Goal: Communication & Community: Answer question/provide support

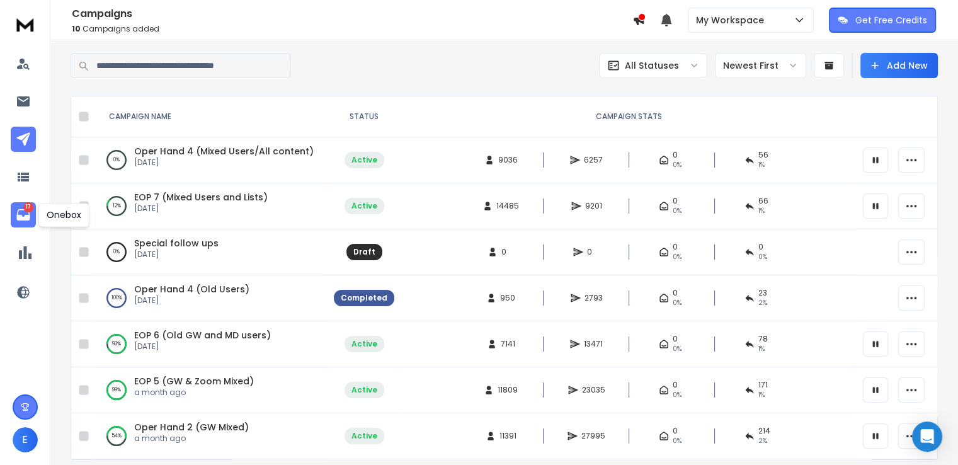
click at [23, 211] on icon at bounding box center [23, 214] width 15 height 15
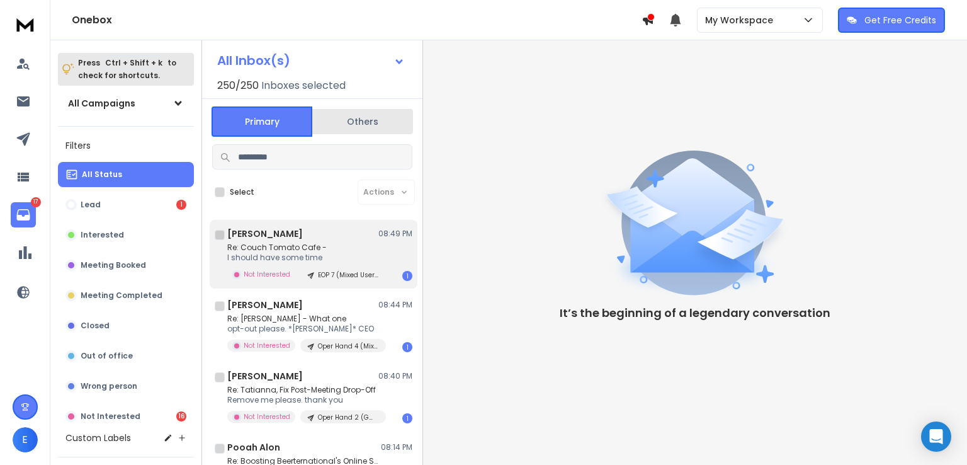
click at [260, 250] on p "Re: Couch Tomato Cafe -" at bounding box center [302, 247] width 151 height 10
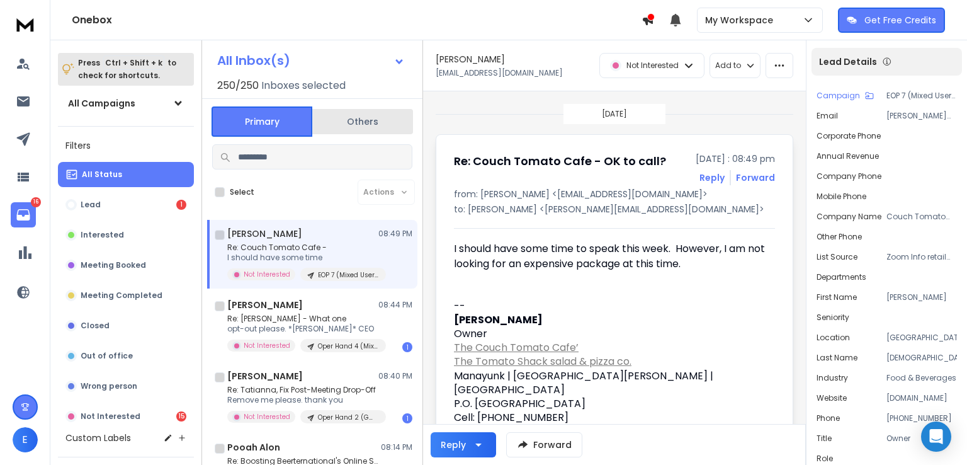
click at [448, 437] on div "Reply" at bounding box center [463, 444] width 45 height 15
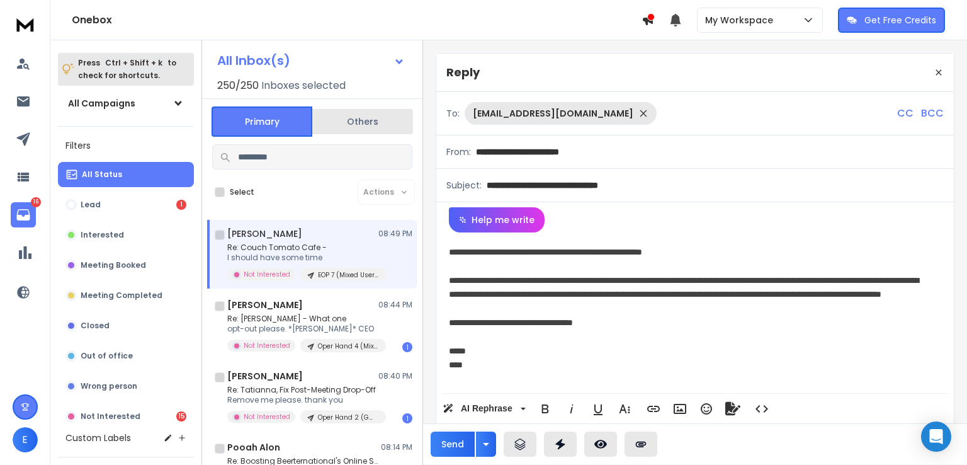
scroll to position [63, 0]
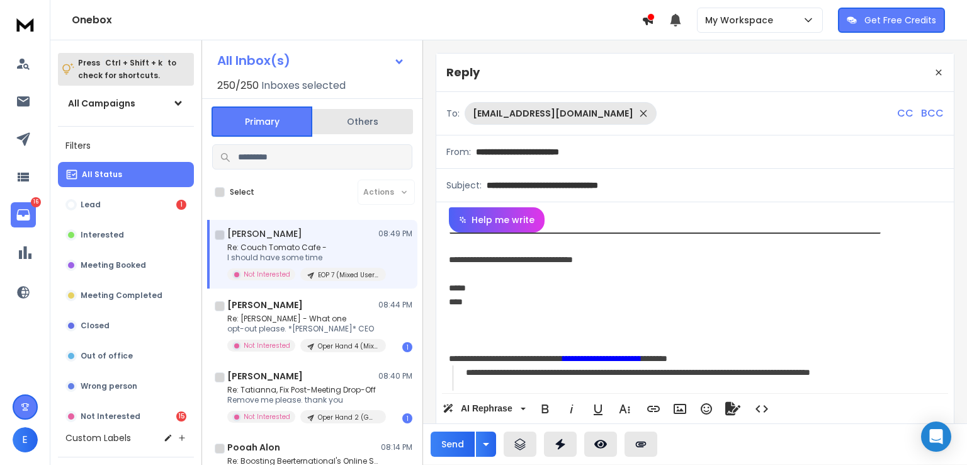
click at [445, 344] on div "**********" at bounding box center [693, 311] width 514 height 158
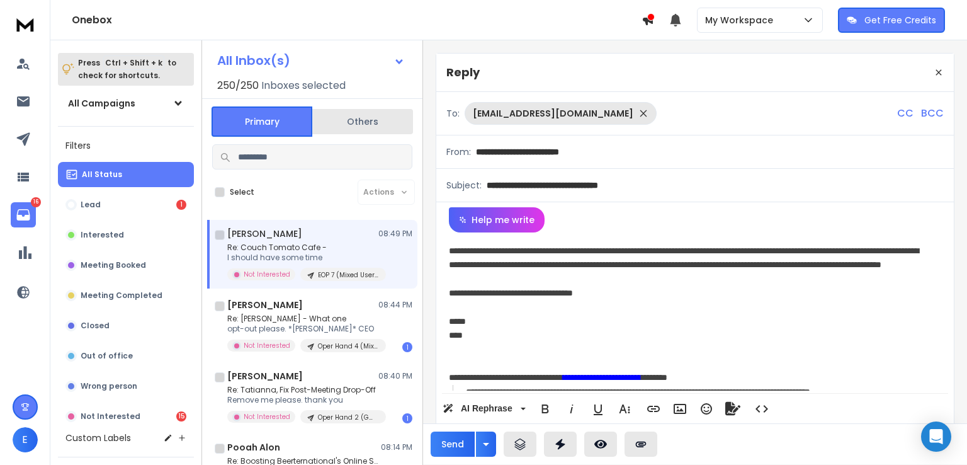
scroll to position [0, 0]
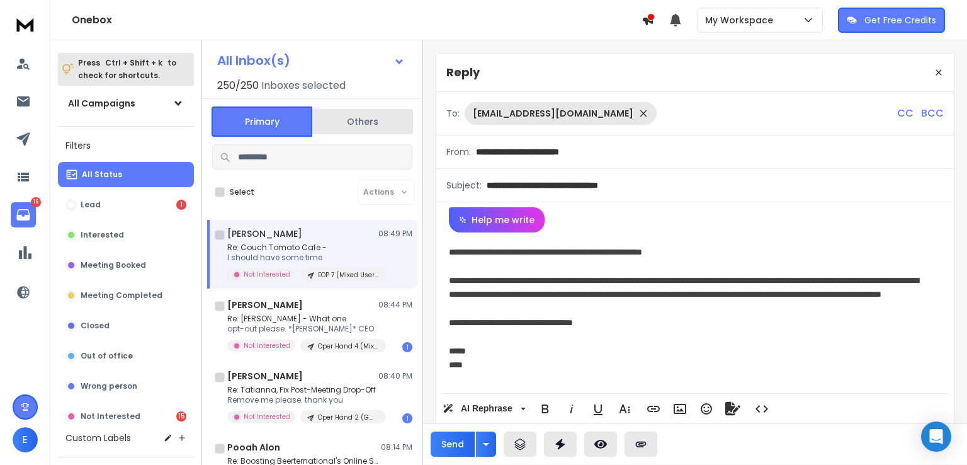
click at [465, 283] on div "**********" at bounding box center [689, 315] width 480 height 141
drag, startPoint x: 539, startPoint y: 282, endPoint x: 449, endPoint y: 281, distance: 90.1
click at [449, 281] on div "**********" at bounding box center [689, 315] width 480 height 141
click at [455, 438] on button "Send" at bounding box center [453, 443] width 44 height 25
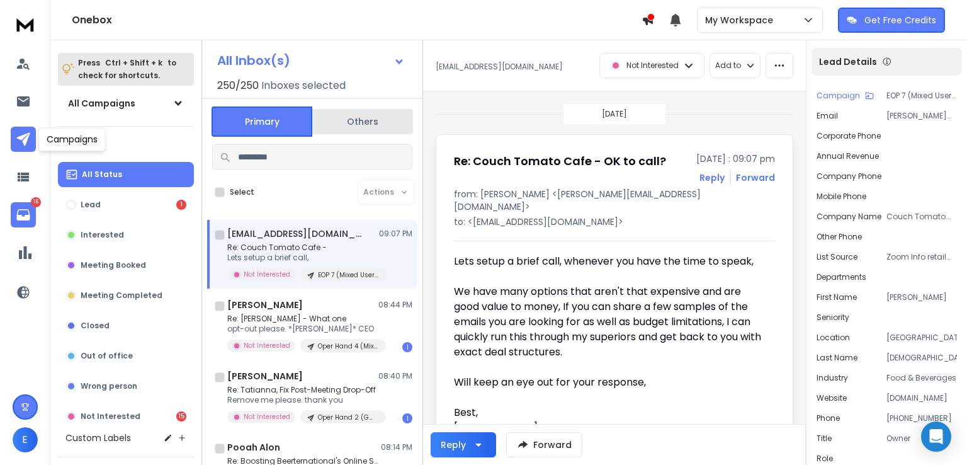
click at [27, 141] on icon at bounding box center [23, 139] width 15 height 15
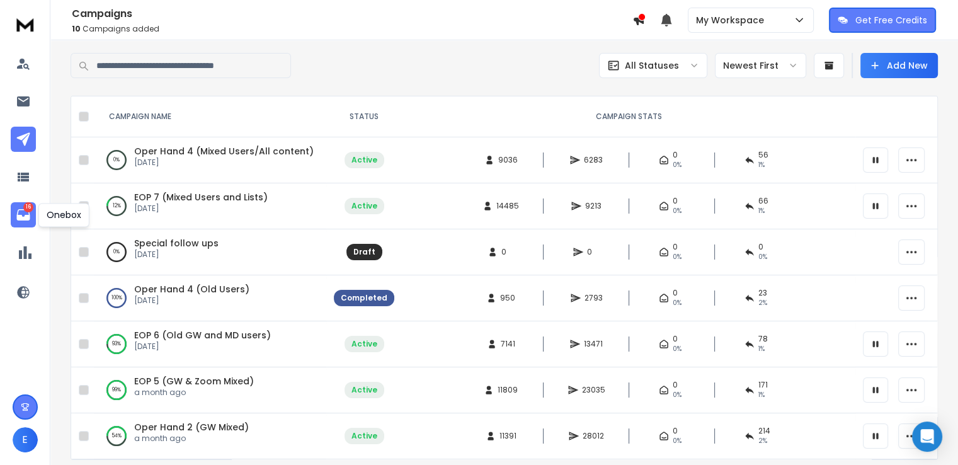
click at [25, 210] on p "16" at bounding box center [28, 207] width 10 height 10
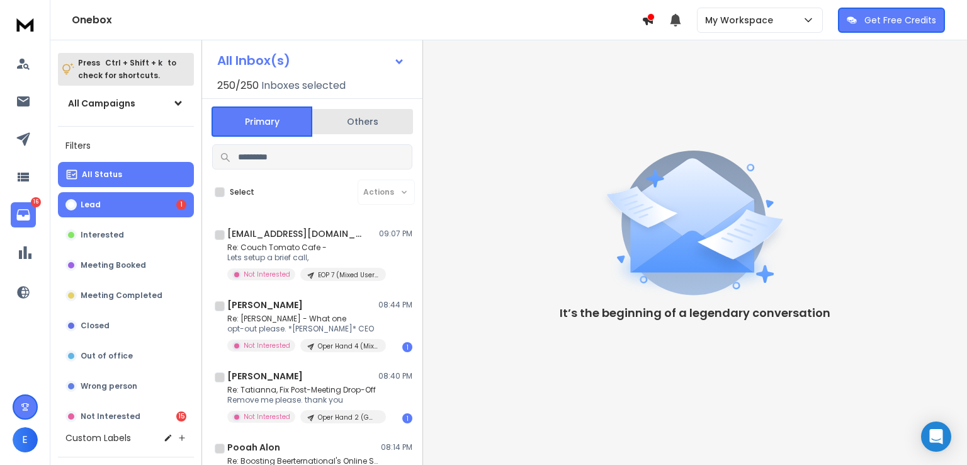
click at [81, 196] on button "Lead 1" at bounding box center [126, 204] width 136 height 25
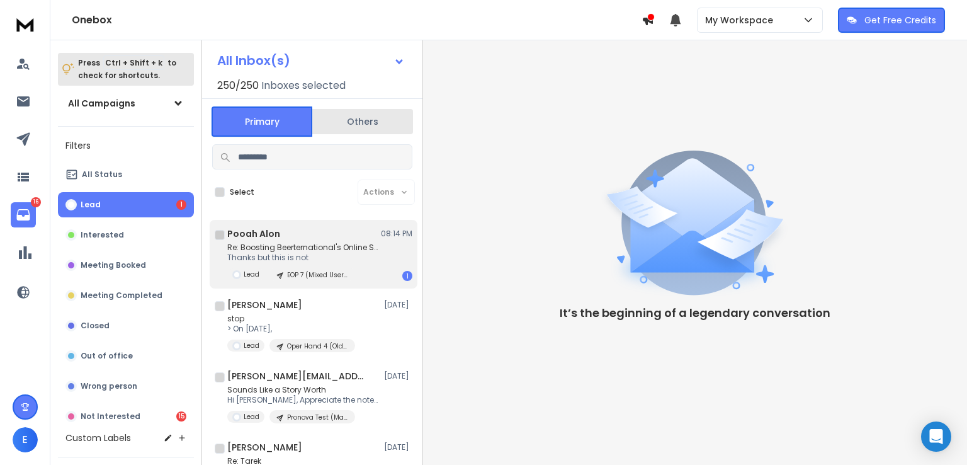
click at [355, 244] on p "Re: Boosting Beerternational's Online Sales" at bounding box center [302, 247] width 151 height 10
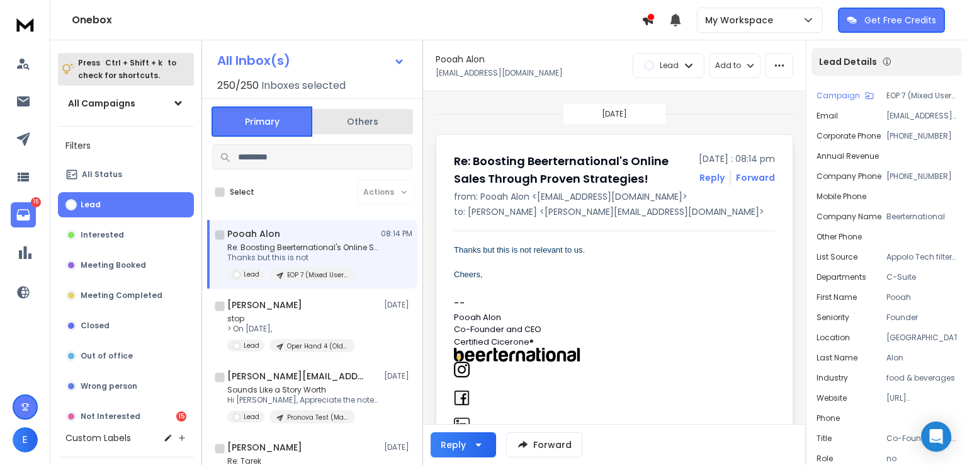
click at [676, 65] on p "Lead" at bounding box center [669, 65] width 19 height 10
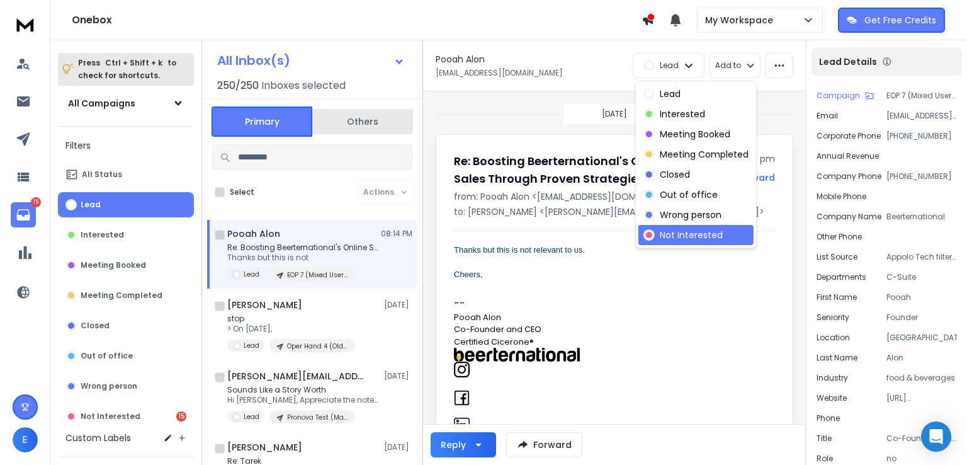
click at [676, 238] on p "Not Interested" at bounding box center [691, 235] width 63 height 13
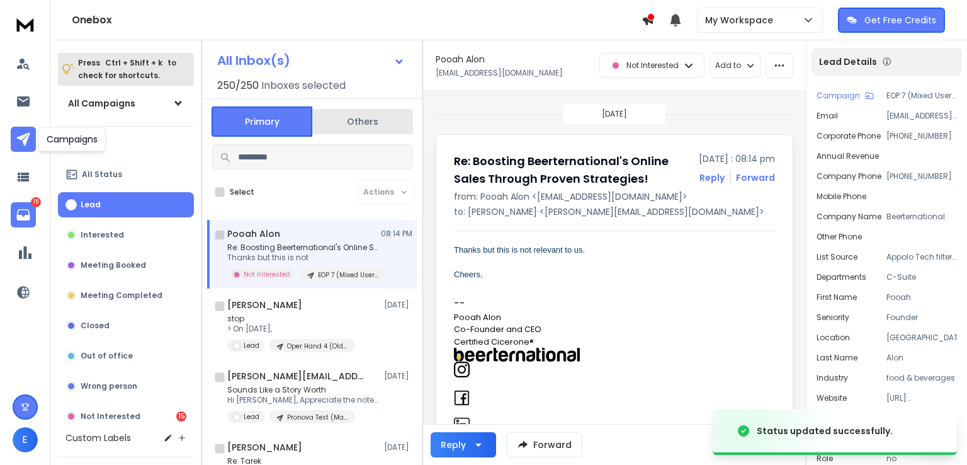
click at [31, 141] on link at bounding box center [23, 139] width 25 height 25
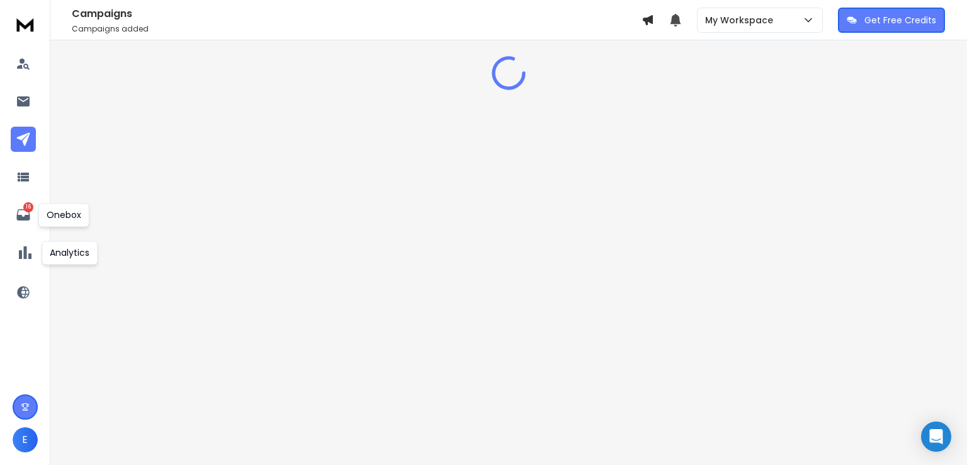
click at [26, 218] on icon at bounding box center [22, 214] width 13 height 11
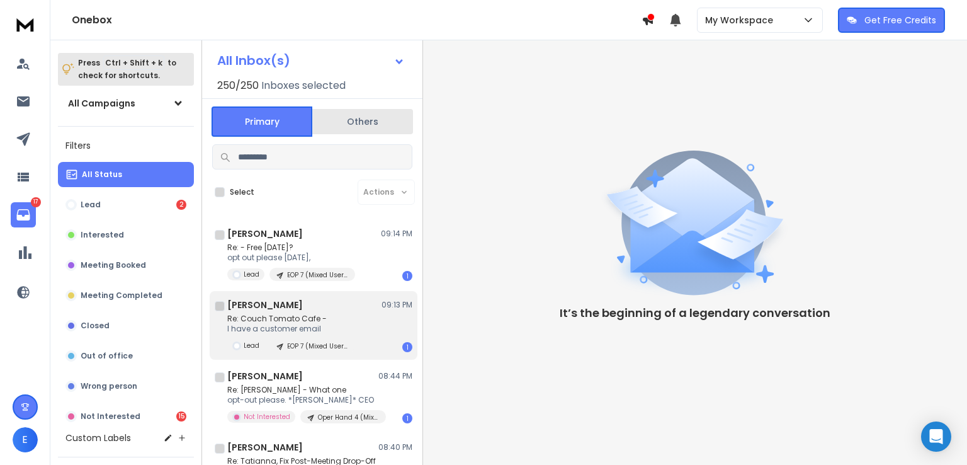
click at [370, 314] on div "Re: Couch Tomato Cafe - I have a customer email Lead EOP 7 (Mixed Users and Lis…" at bounding box center [319, 333] width 185 height 38
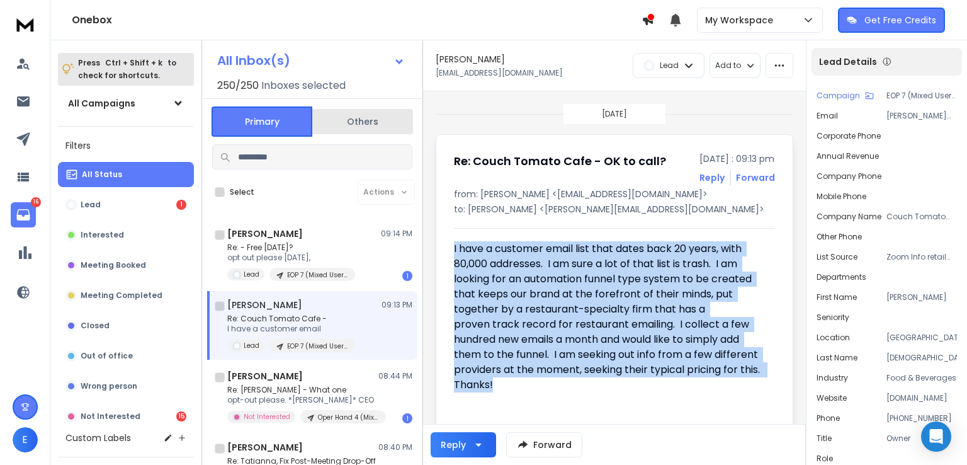
drag, startPoint x: 523, startPoint y: 323, endPoint x: 451, endPoint y: 250, distance: 102.4
copy div "I have a customer email list that dates back 20 years, with 80,000 addresses. I…"
click at [16, 137] on icon at bounding box center [23, 139] width 15 height 15
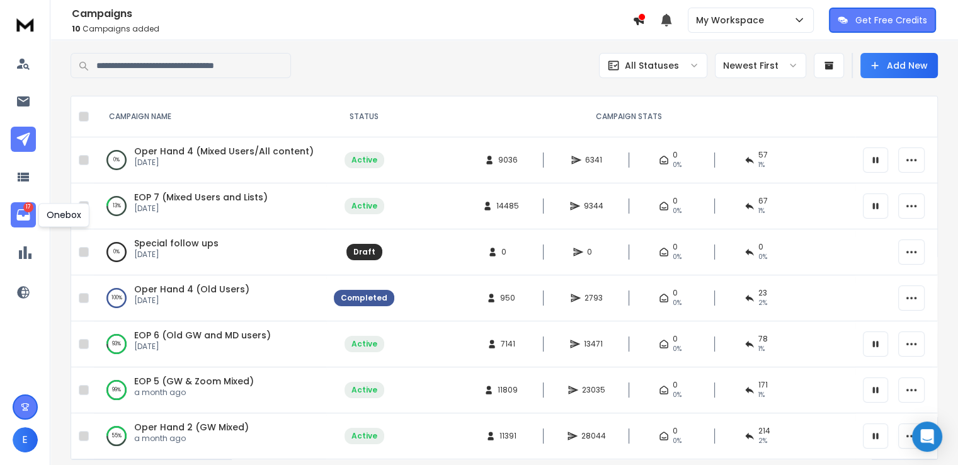
click at [29, 219] on icon at bounding box center [22, 214] width 13 height 11
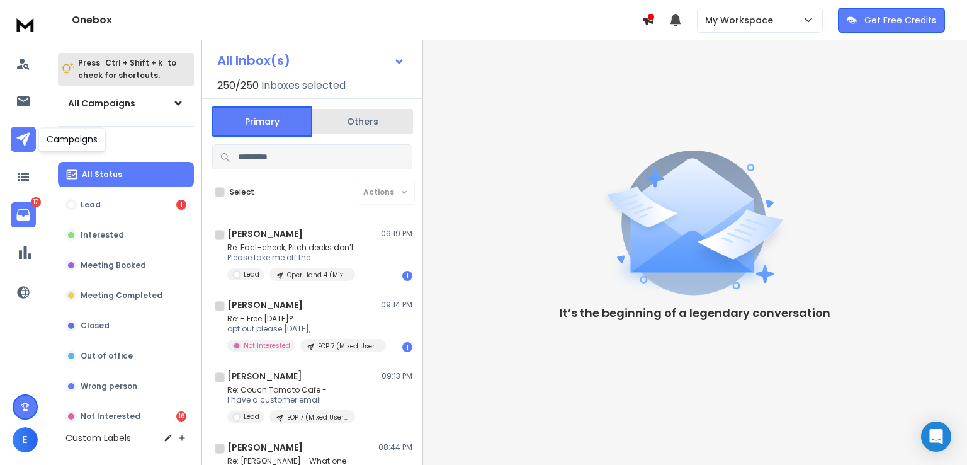
click at [28, 143] on icon at bounding box center [23, 139] width 15 height 15
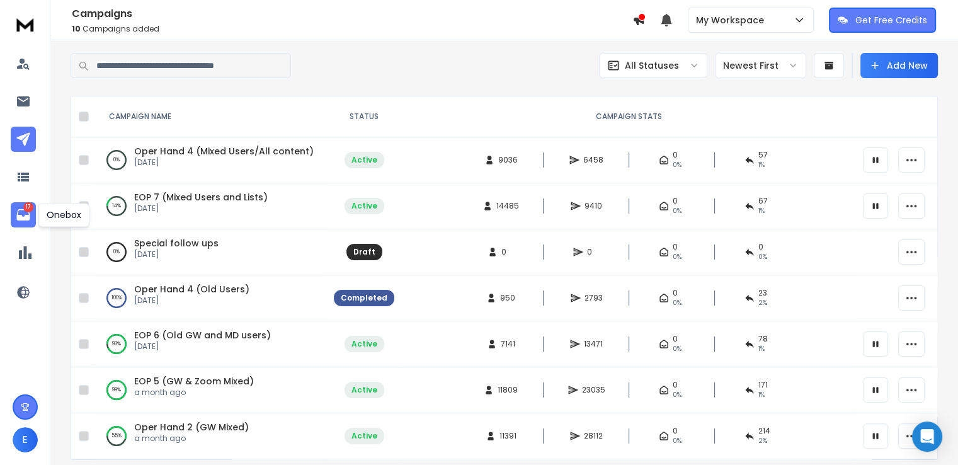
click at [27, 207] on p "17" at bounding box center [28, 207] width 10 height 10
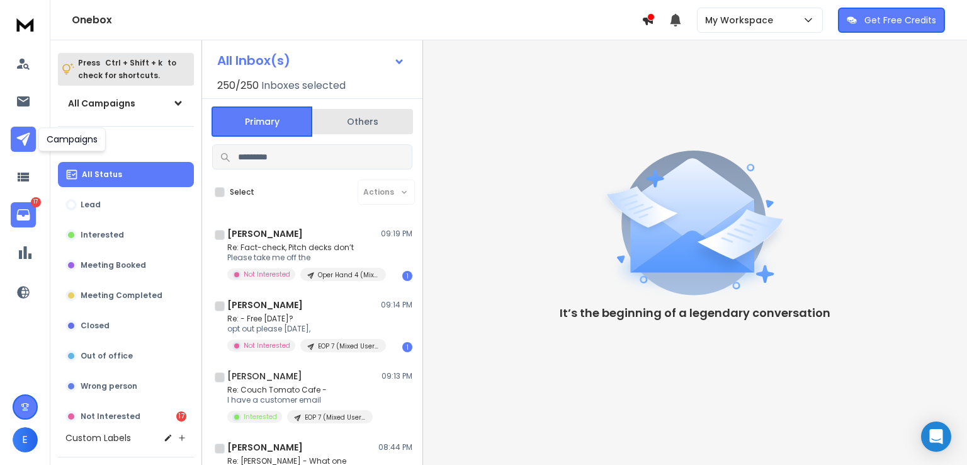
click at [23, 144] on icon at bounding box center [23, 139] width 15 height 15
